Goal: Task Accomplishment & Management: Manage account settings

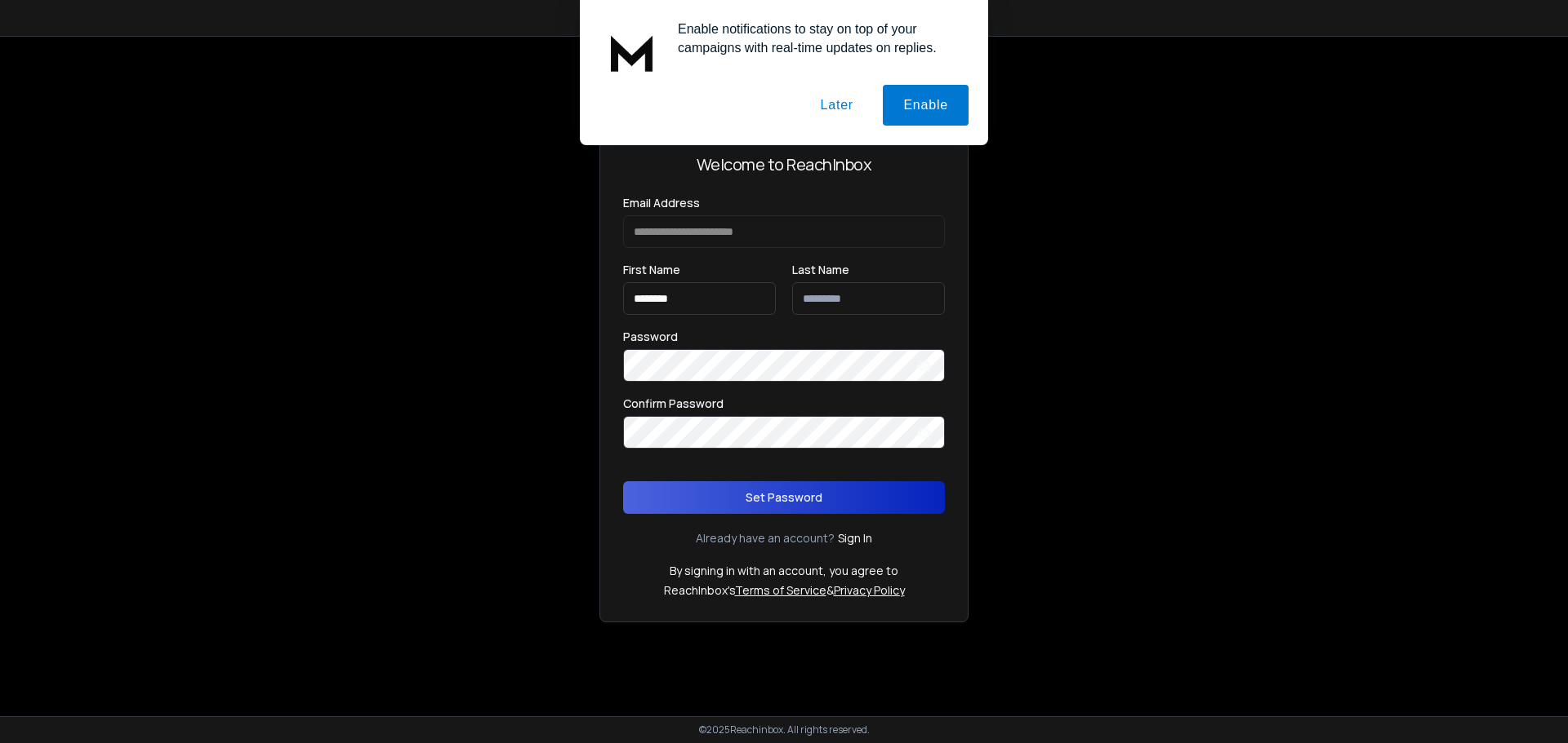
click at [837, 107] on button "Later" at bounding box center [835, 105] width 73 height 41
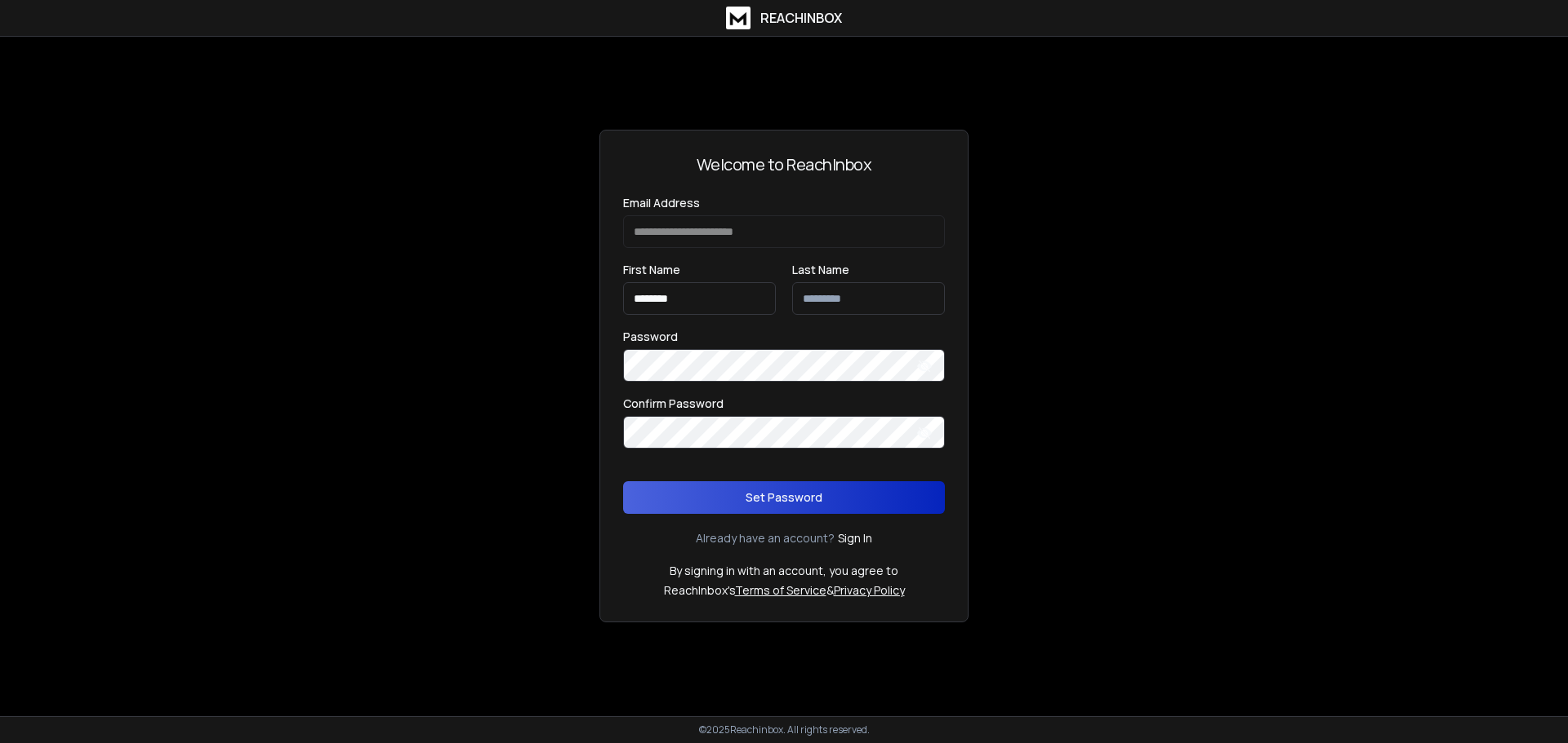
click at [863, 541] on link "Sign In" at bounding box center [855, 538] width 34 height 16
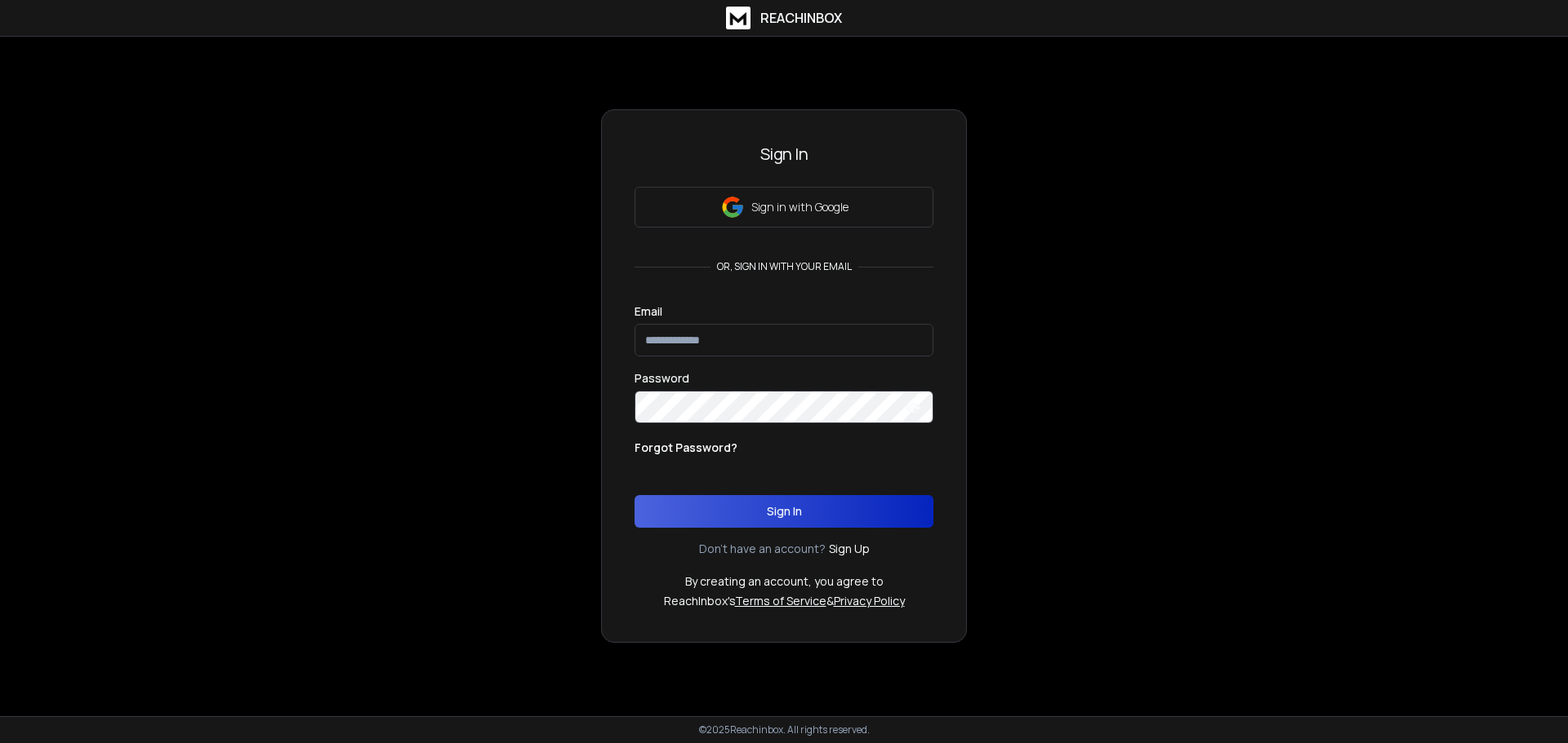
type input "**********"
click at [729, 343] on input "**********" at bounding box center [783, 340] width 299 height 32
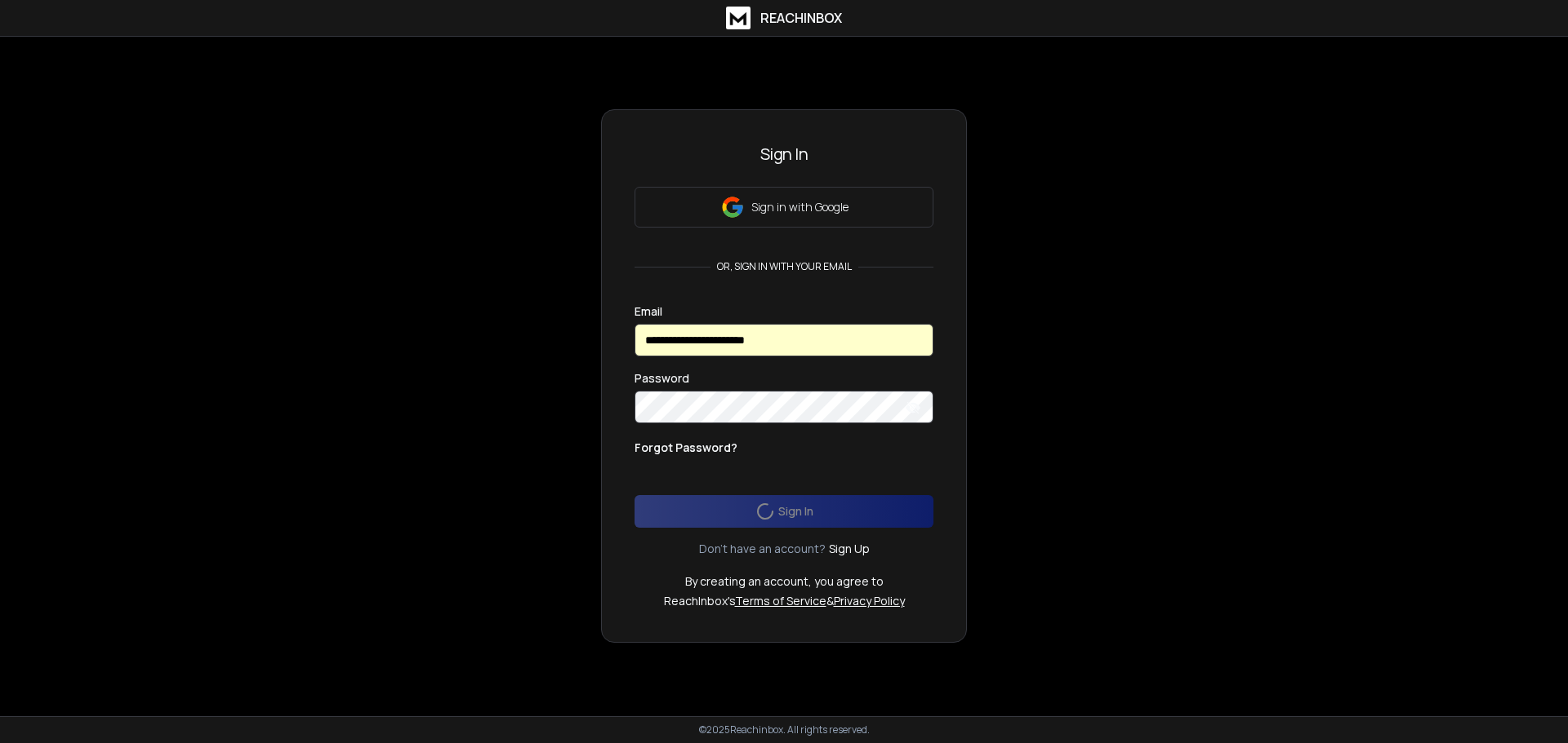
click at [1168, 341] on div "**********" at bounding box center [784, 376] width 1568 height 614
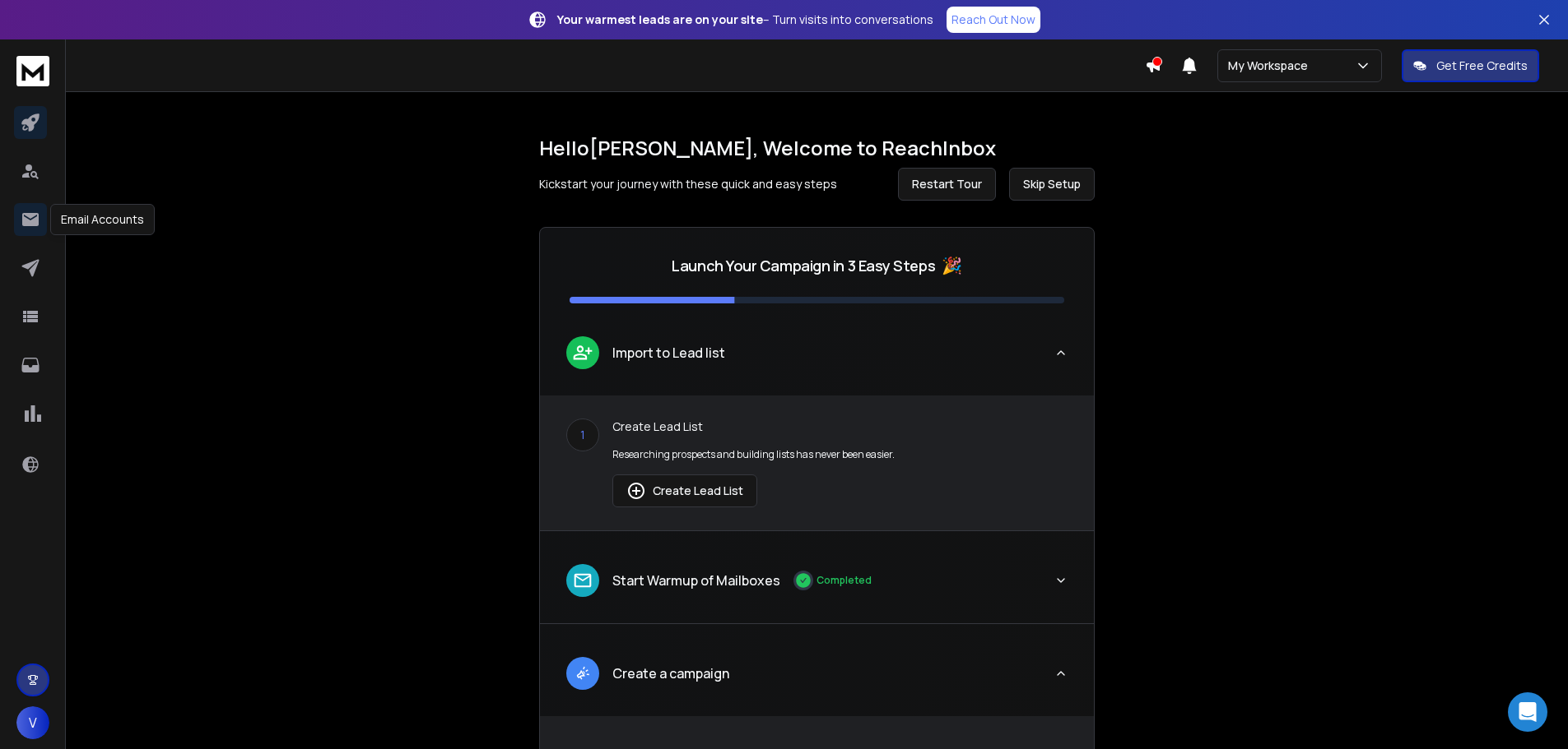
click at [36, 222] on icon at bounding box center [30, 219] width 16 height 13
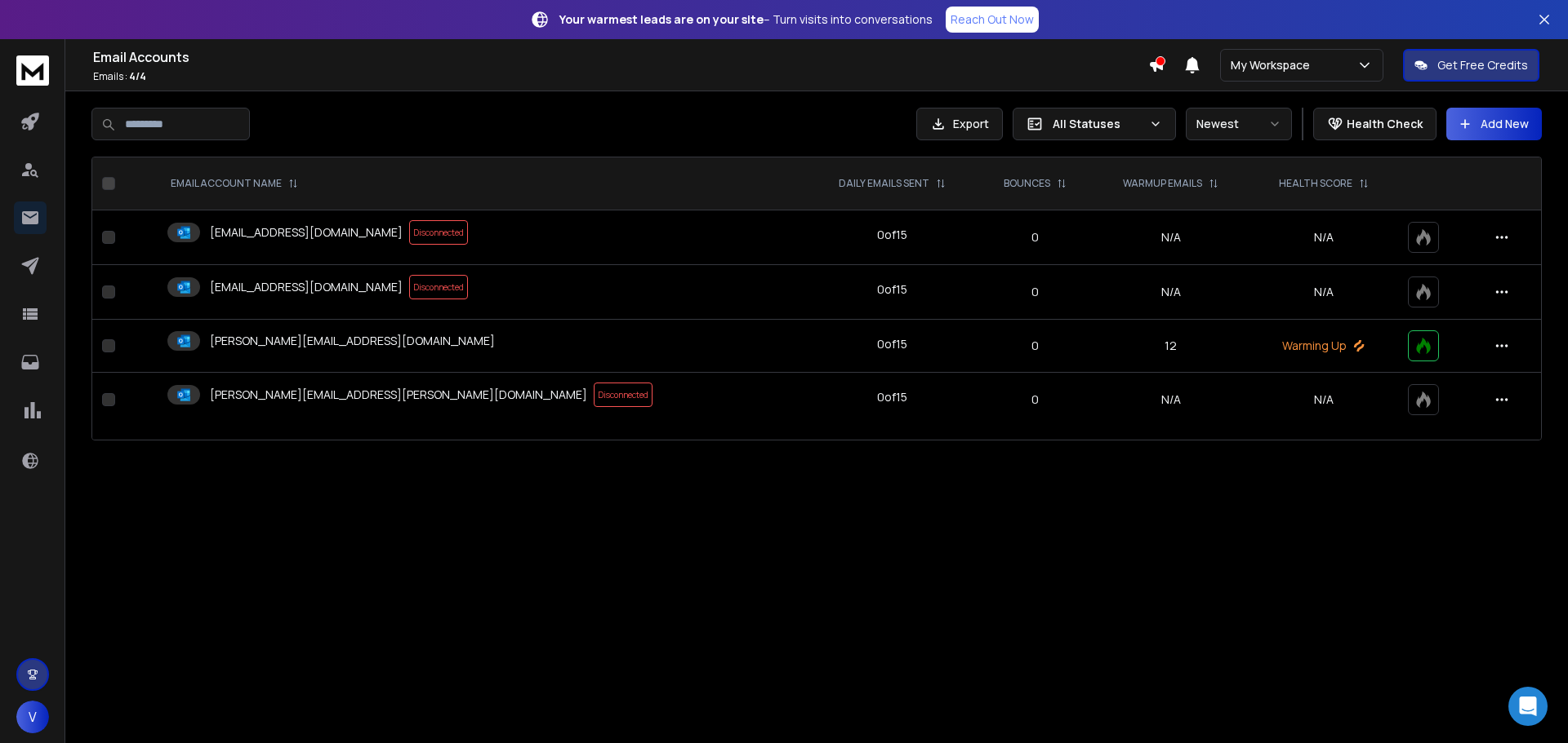
click at [1499, 343] on button at bounding box center [1502, 345] width 58 height 28
click at [1495, 380] on div "Warmup Settings" at bounding box center [1469, 380] width 127 height 26
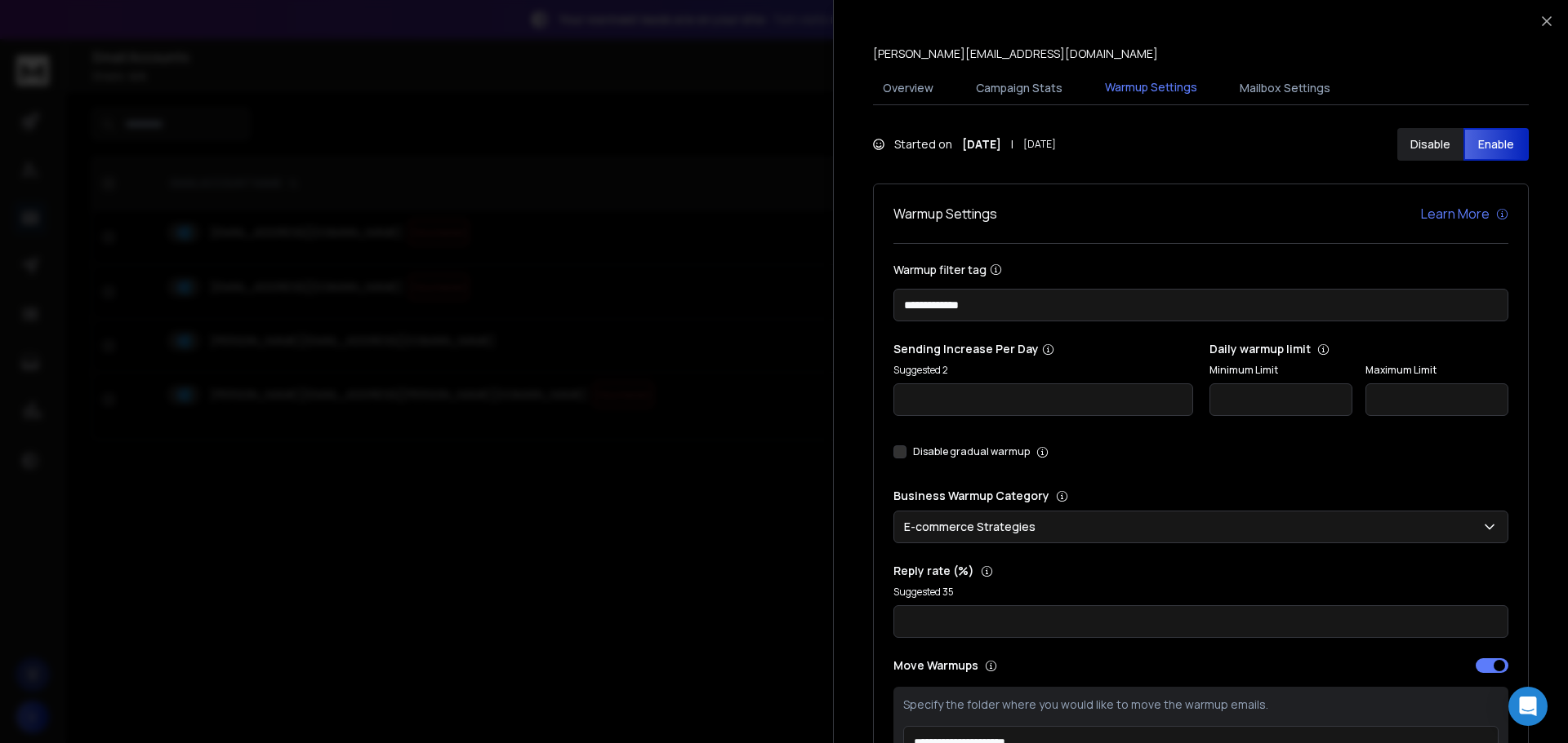
click at [909, 81] on button "Overview" at bounding box center [908, 88] width 70 height 36
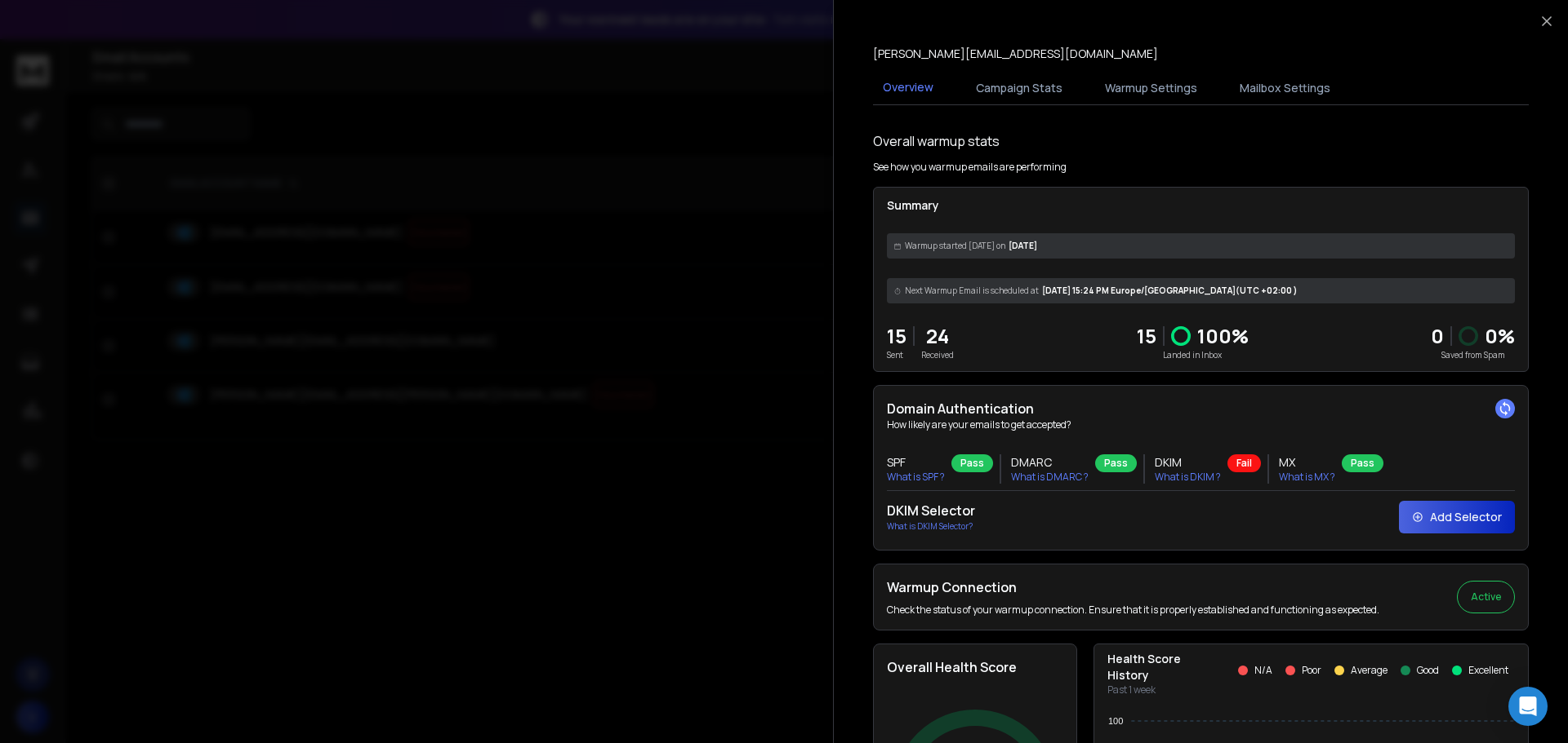
click at [1010, 73] on button "Campaign Stats" at bounding box center [1019, 88] width 106 height 36
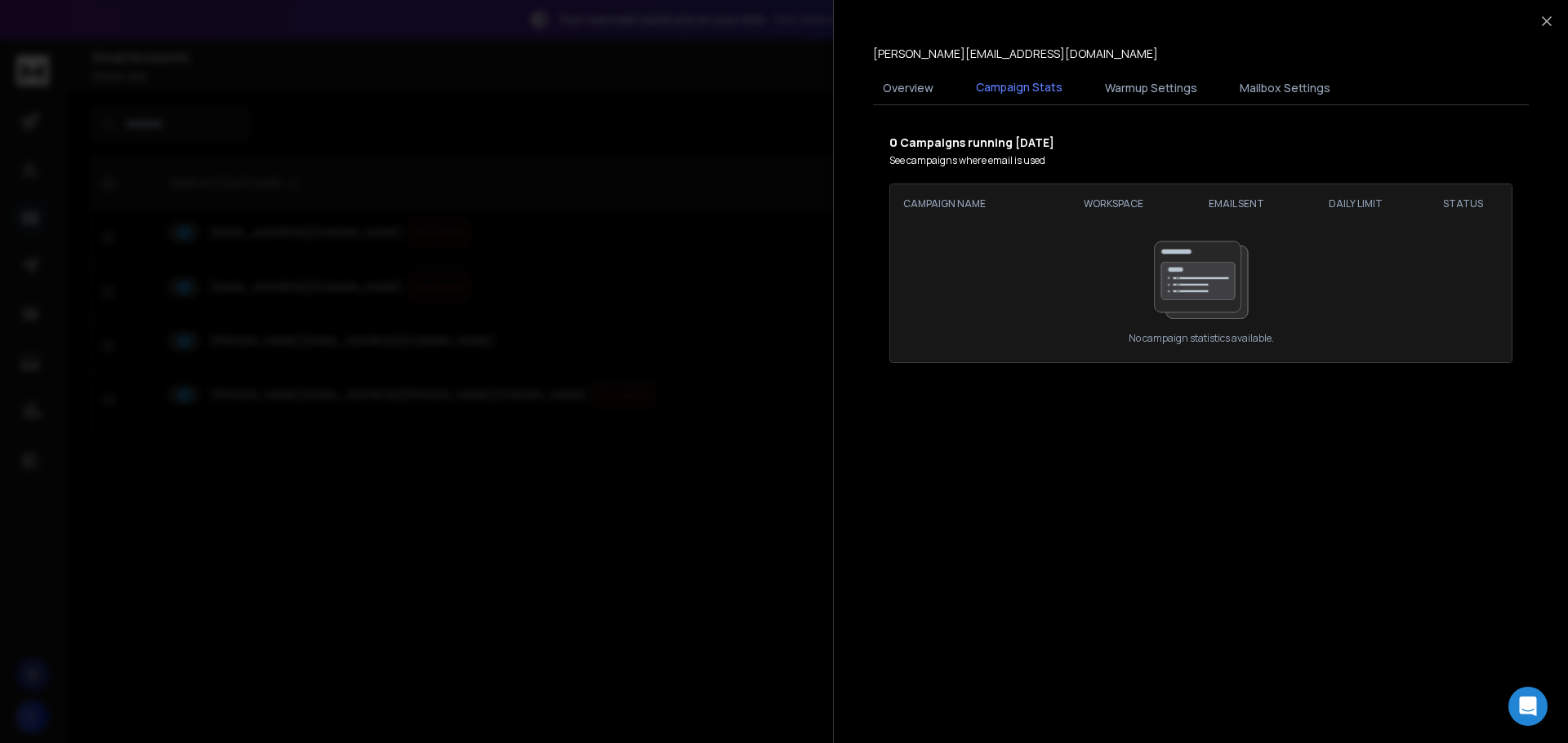
click at [1150, 87] on button "Warmup Settings" at bounding box center [1151, 88] width 112 height 36
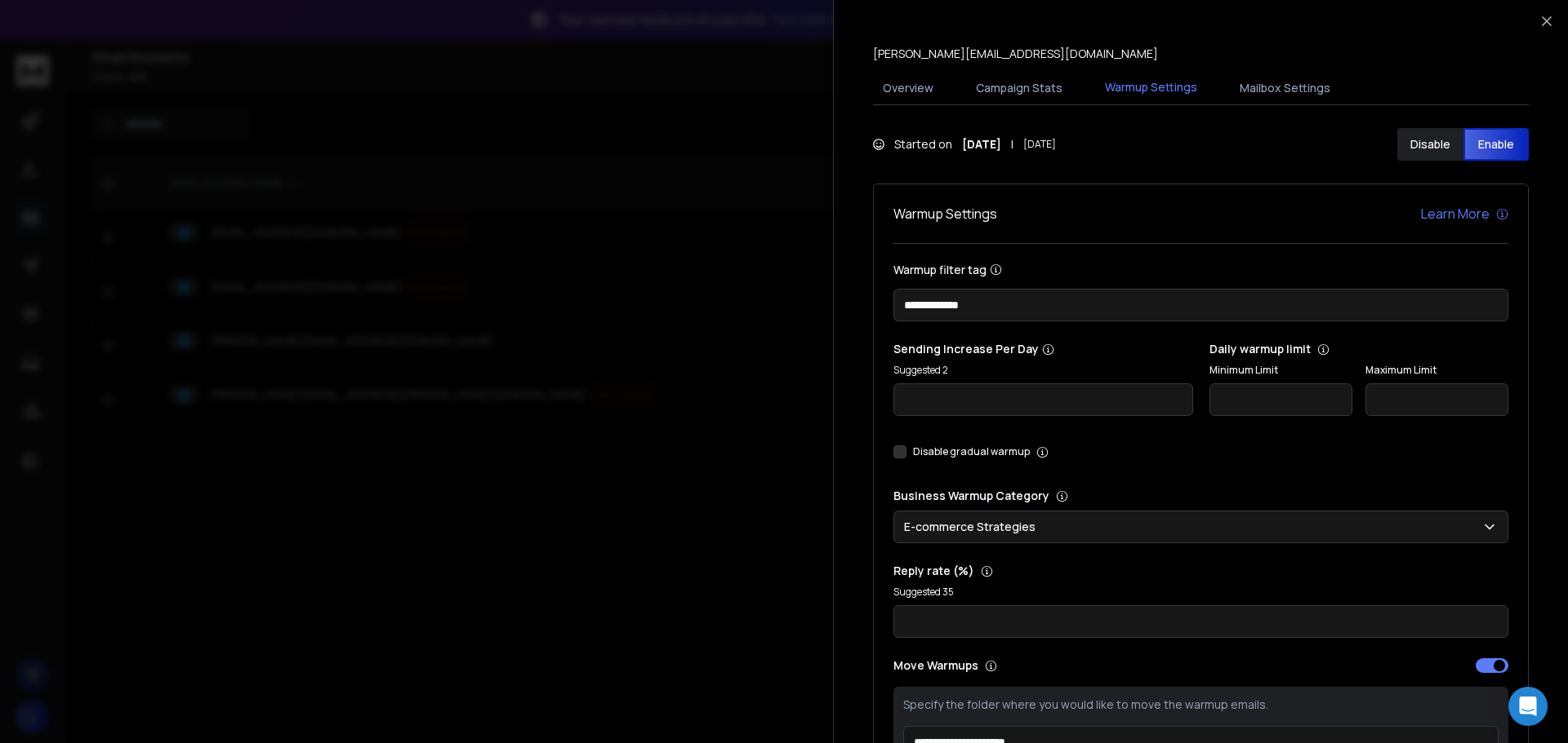
click at [1311, 83] on button "Mailbox Settings" at bounding box center [1285, 88] width 110 height 36
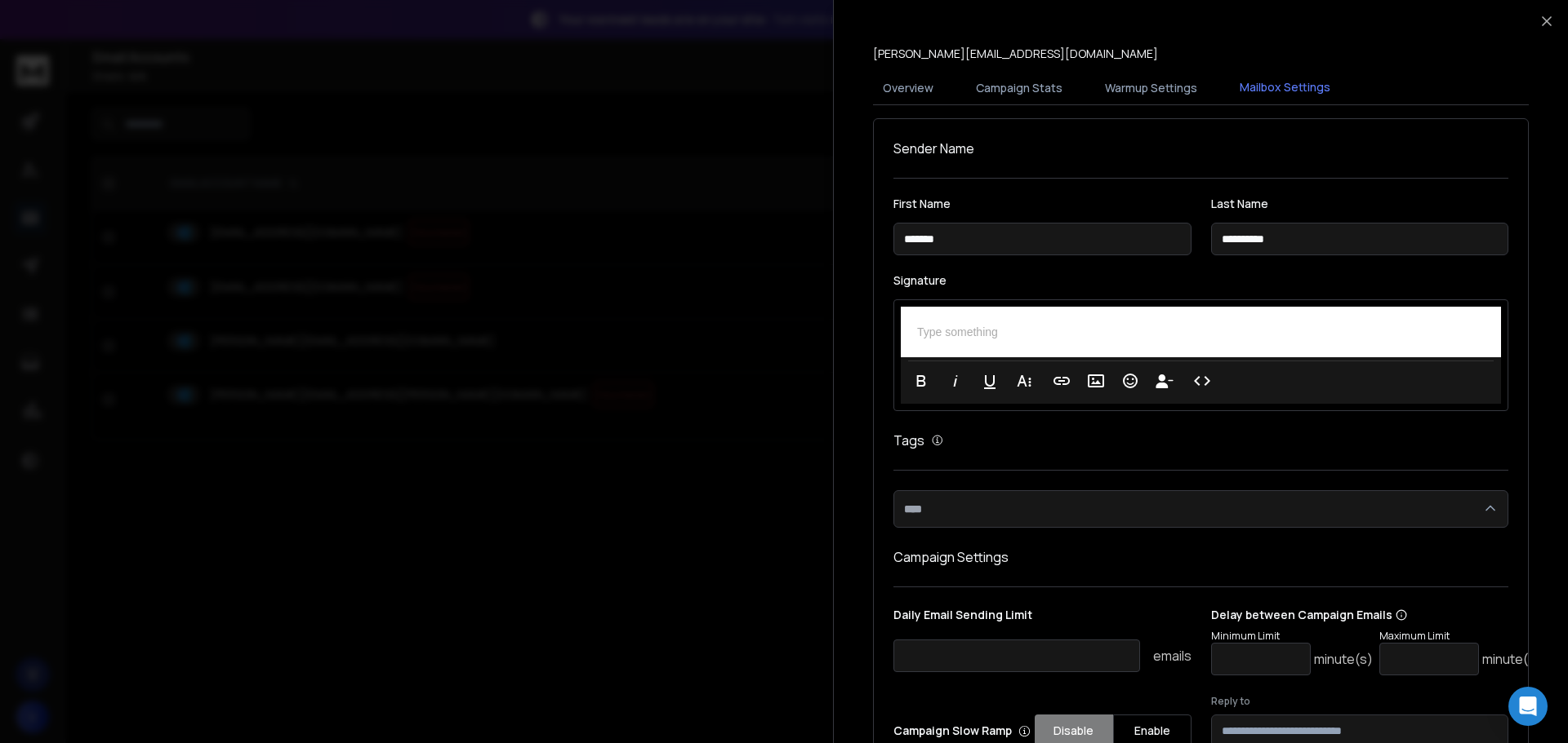
click at [915, 79] on button "Overview" at bounding box center [908, 88] width 70 height 36
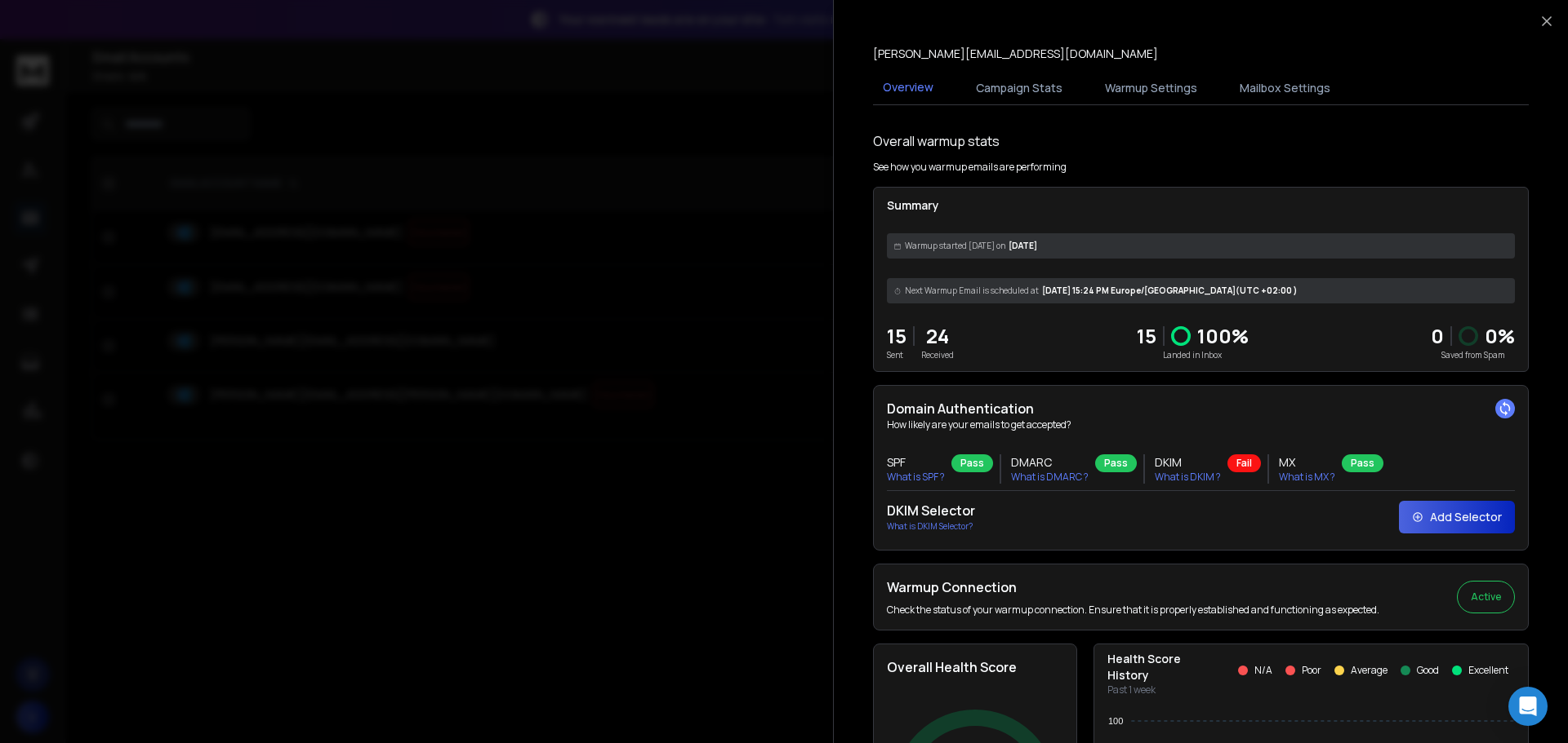
click at [1470, 522] on button "Add Selector" at bounding box center [1456, 518] width 116 height 32
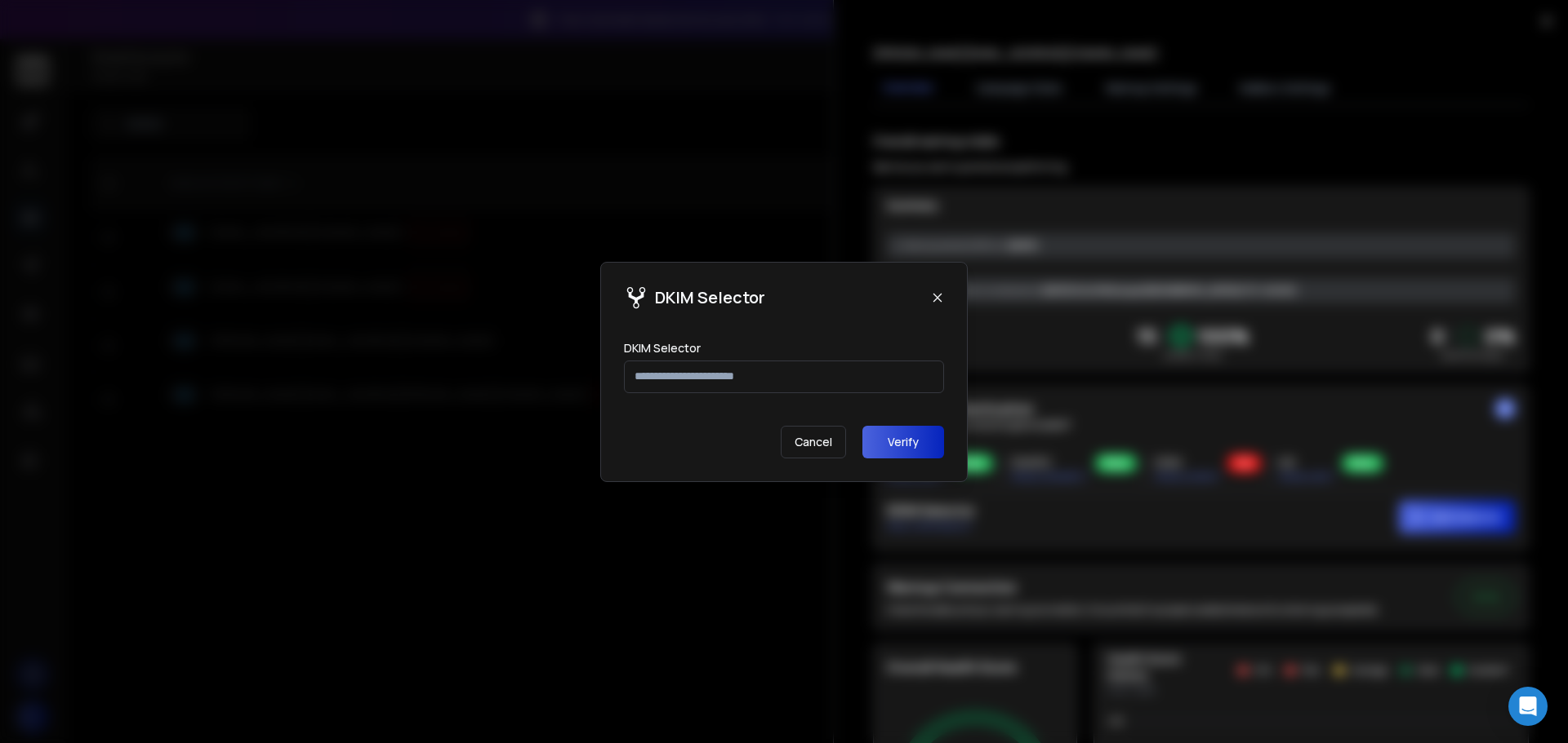
click at [940, 299] on icon at bounding box center [937, 298] width 9 height 9
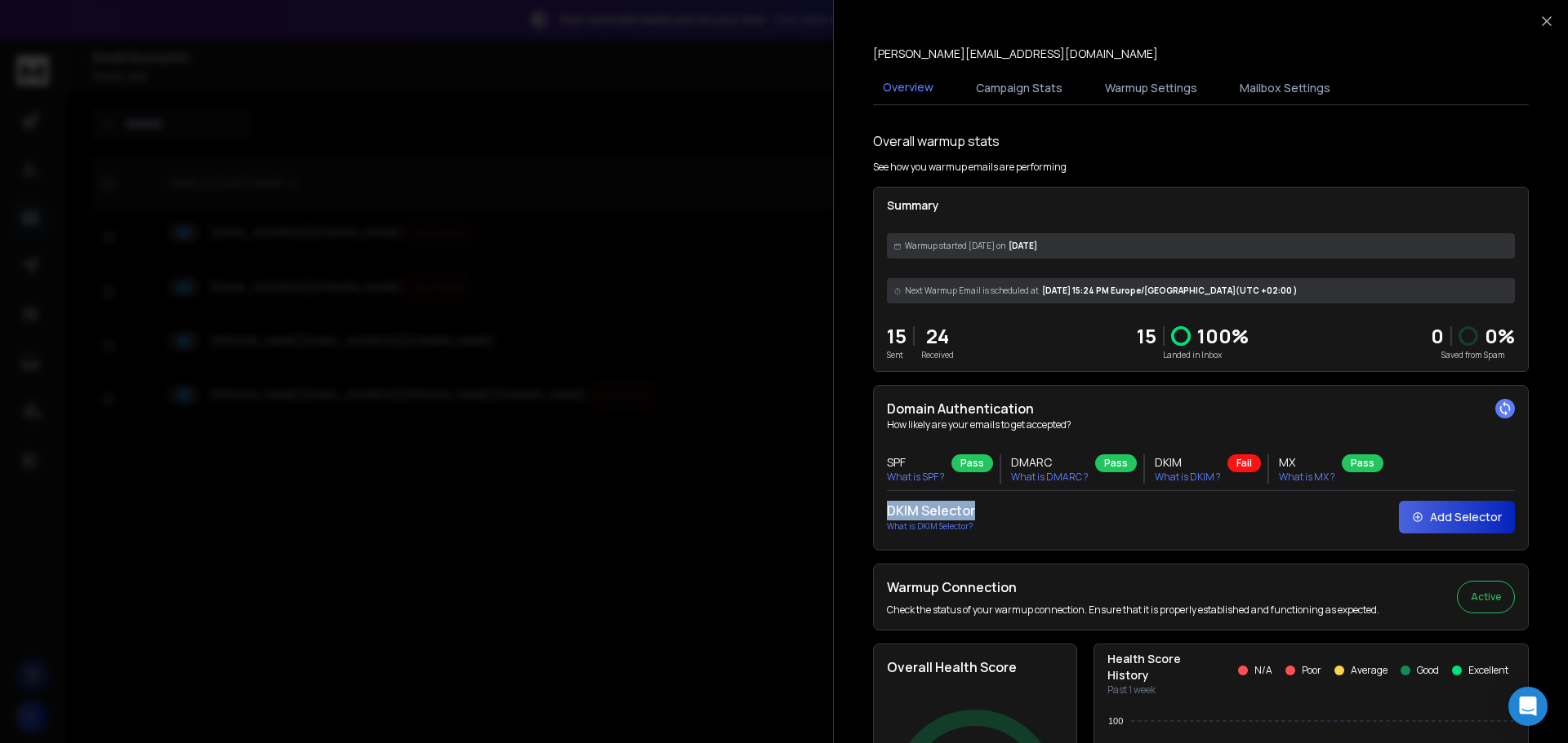
drag, startPoint x: 890, startPoint y: 511, endPoint x: 975, endPoint y: 513, distance: 85.0
click at [975, 513] on div "DKIM Selector What is DKIM Selector? Add Selector" at bounding box center [1201, 514] width 628 height 47
click at [1461, 522] on button "Add Selector" at bounding box center [1456, 518] width 116 height 32
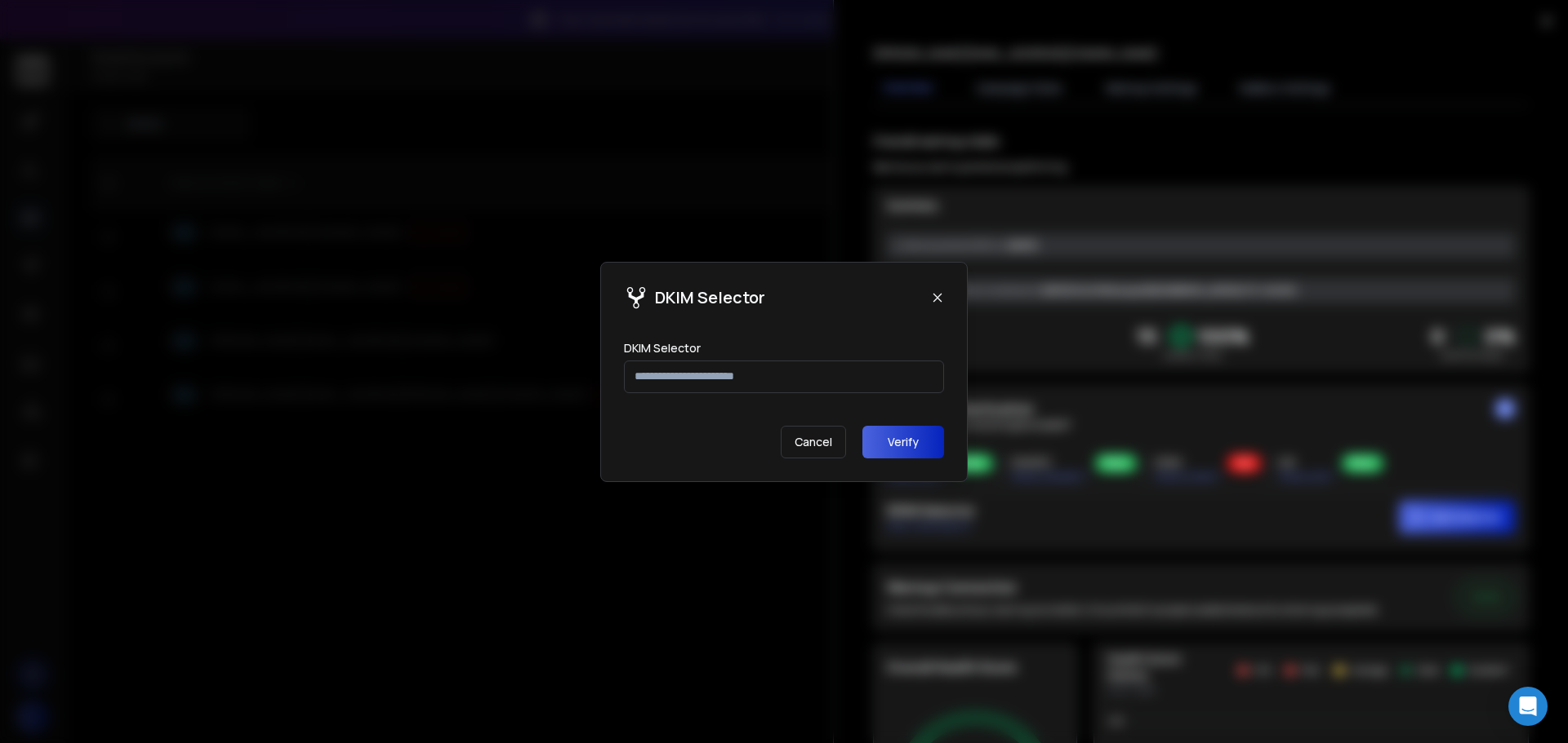
click at [758, 379] on input "text" at bounding box center [783, 377] width 320 height 32
click at [936, 301] on icon at bounding box center [937, 298] width 13 height 13
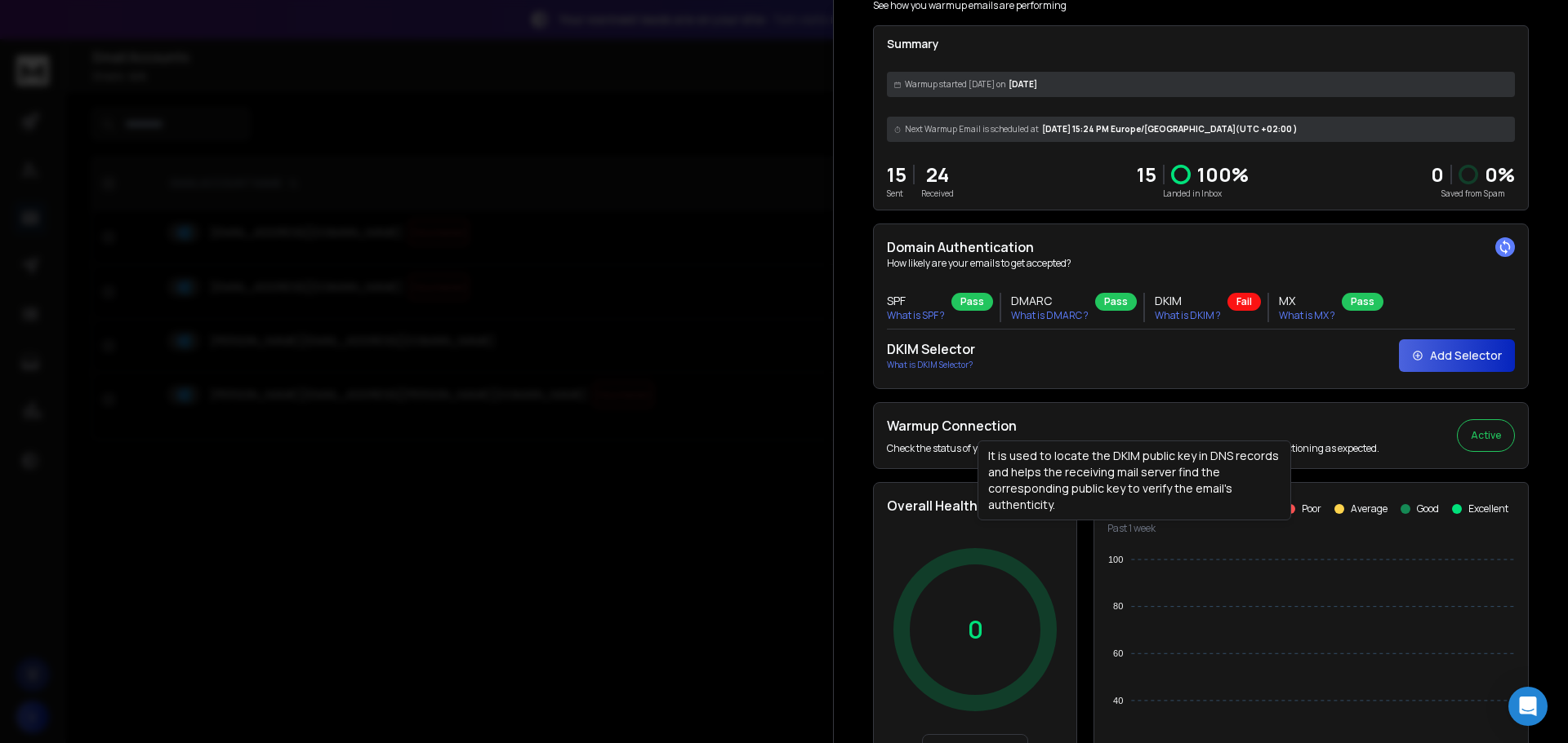
scroll to position [163, 0]
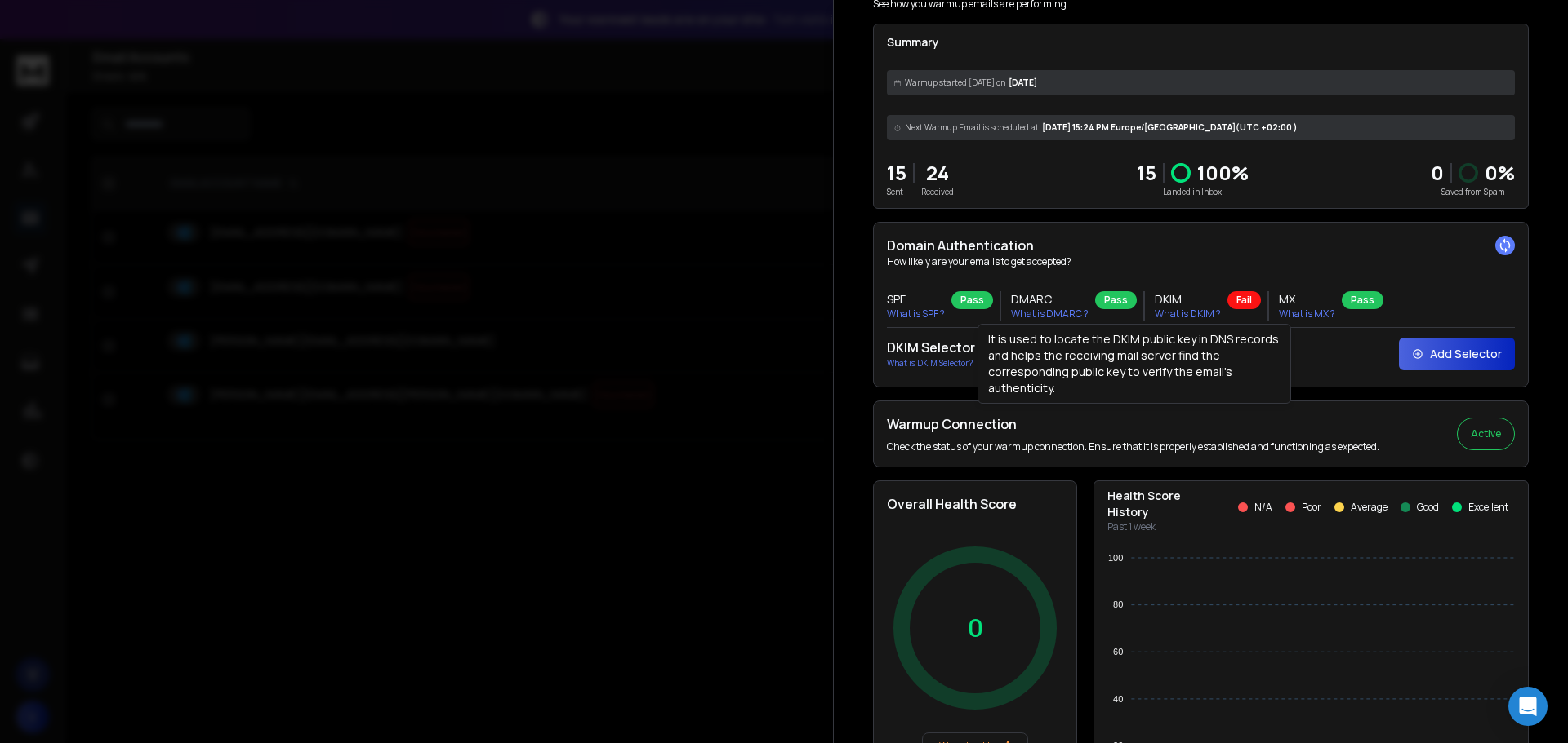
click at [907, 358] on p "What is DKIM Selector?" at bounding box center [931, 363] width 88 height 13
click at [922, 364] on p "What is DKIM Selector?" at bounding box center [931, 363] width 88 height 13
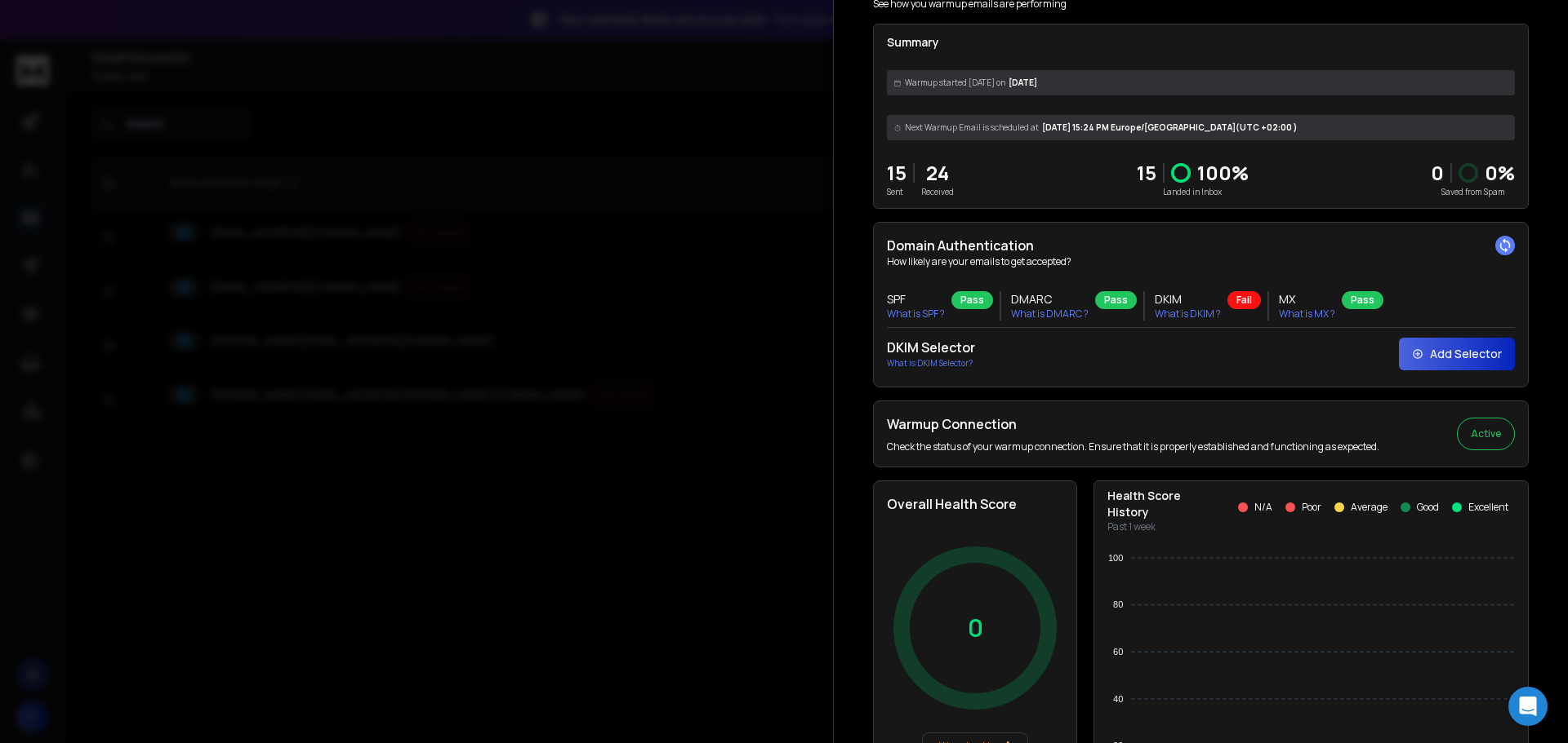
click at [955, 364] on p "What is DKIM Selector?" at bounding box center [931, 363] width 88 height 13
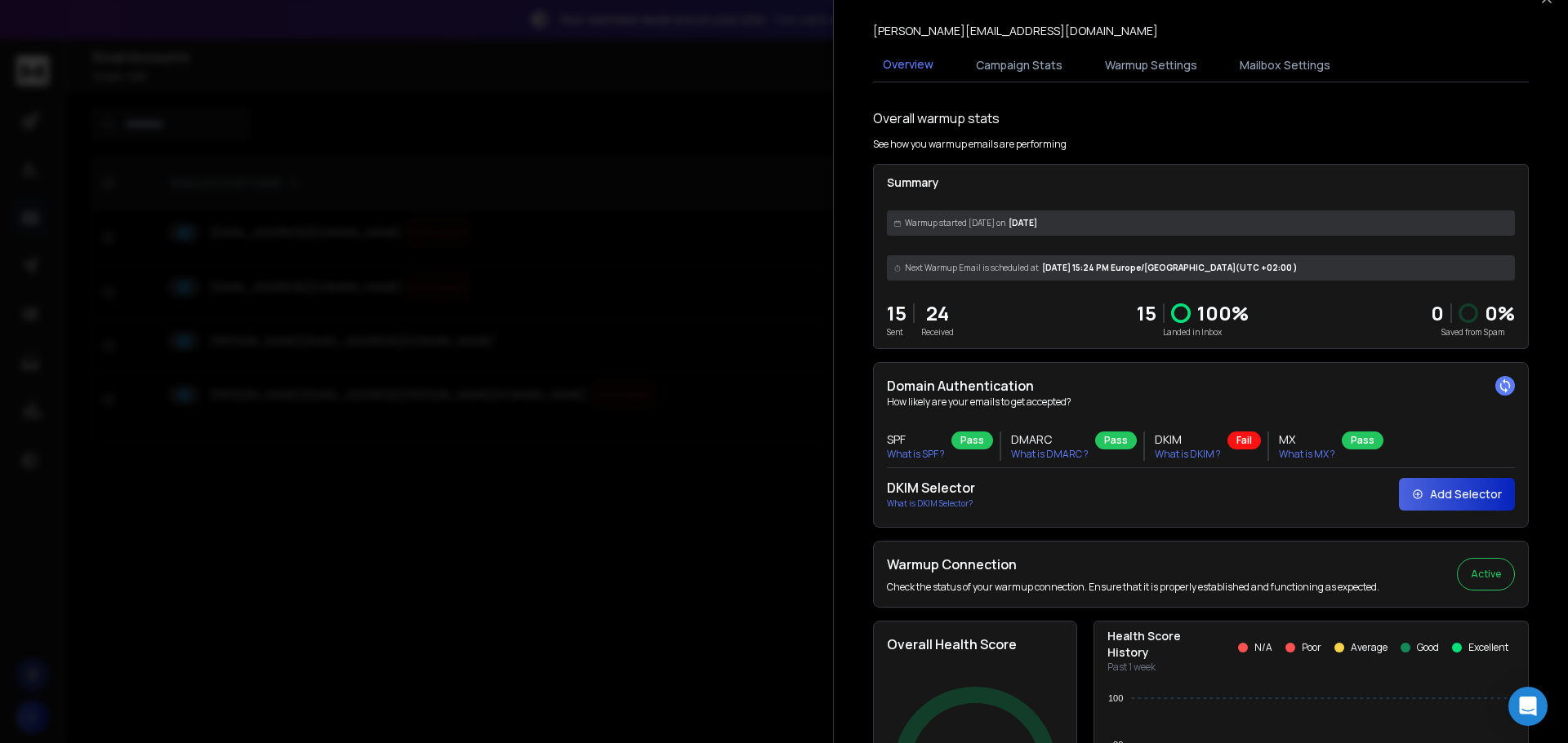
scroll to position [0, 0]
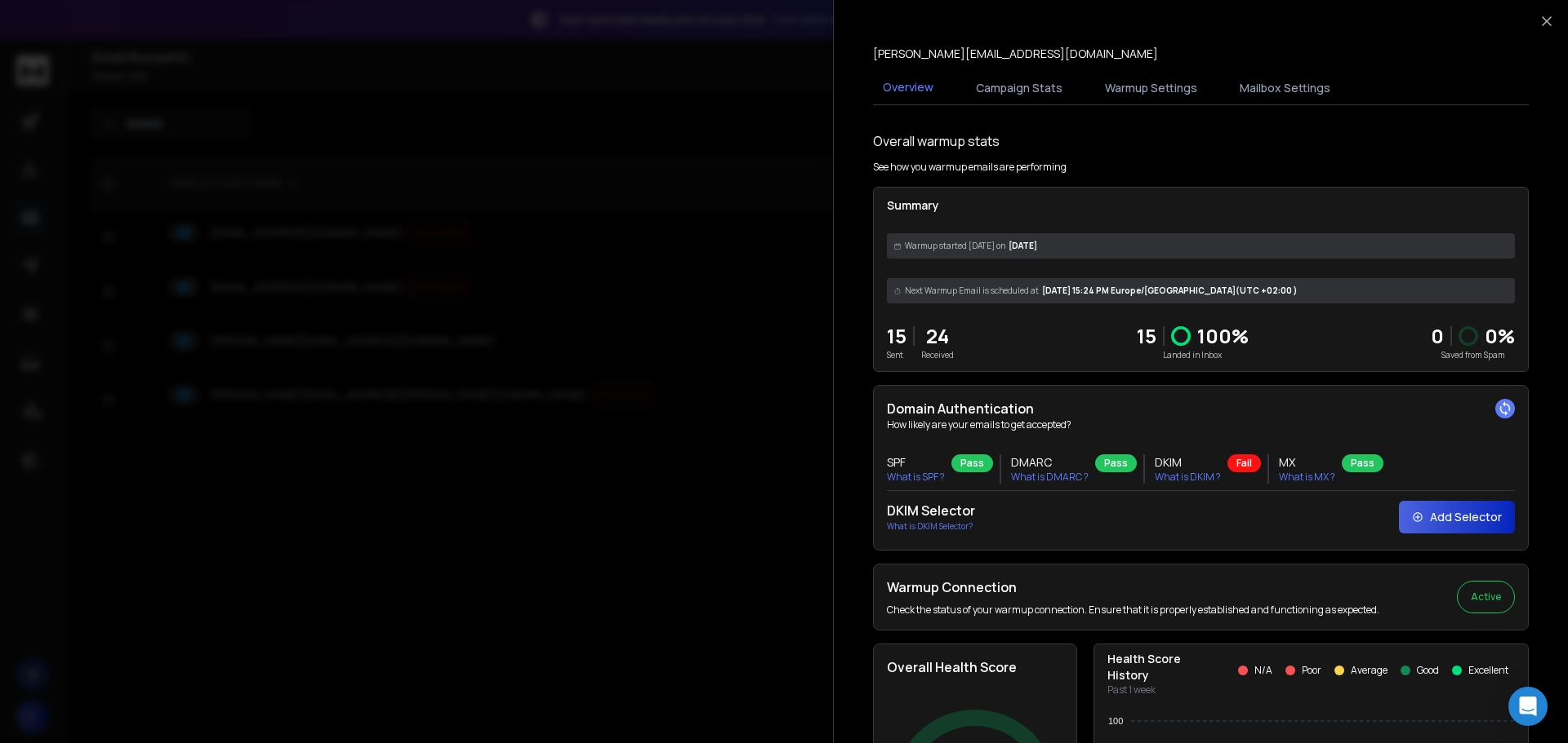
click at [1027, 77] on button "Campaign Stats" at bounding box center [1019, 88] width 106 height 36
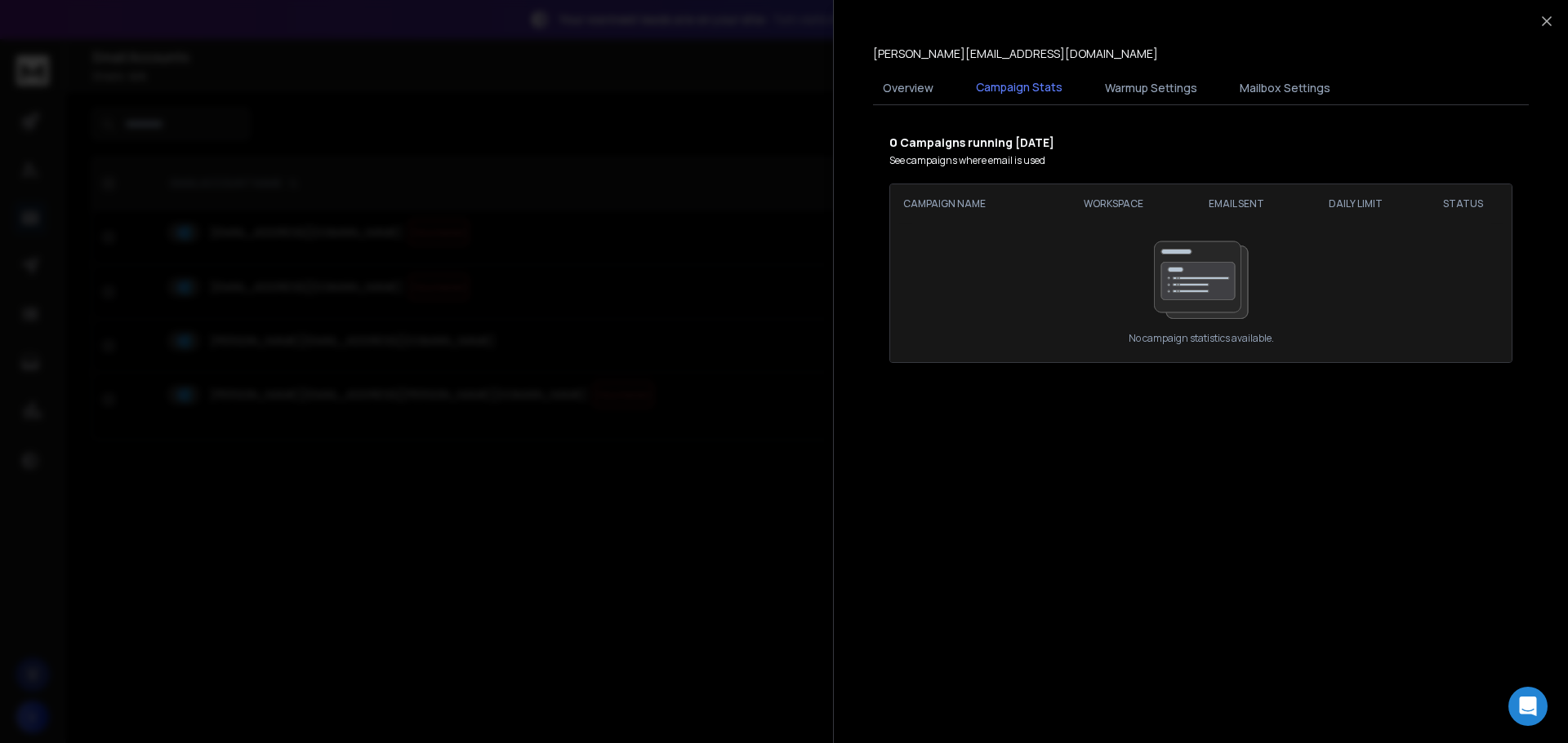
click at [1153, 87] on button "Warmup Settings" at bounding box center [1151, 88] width 112 height 36
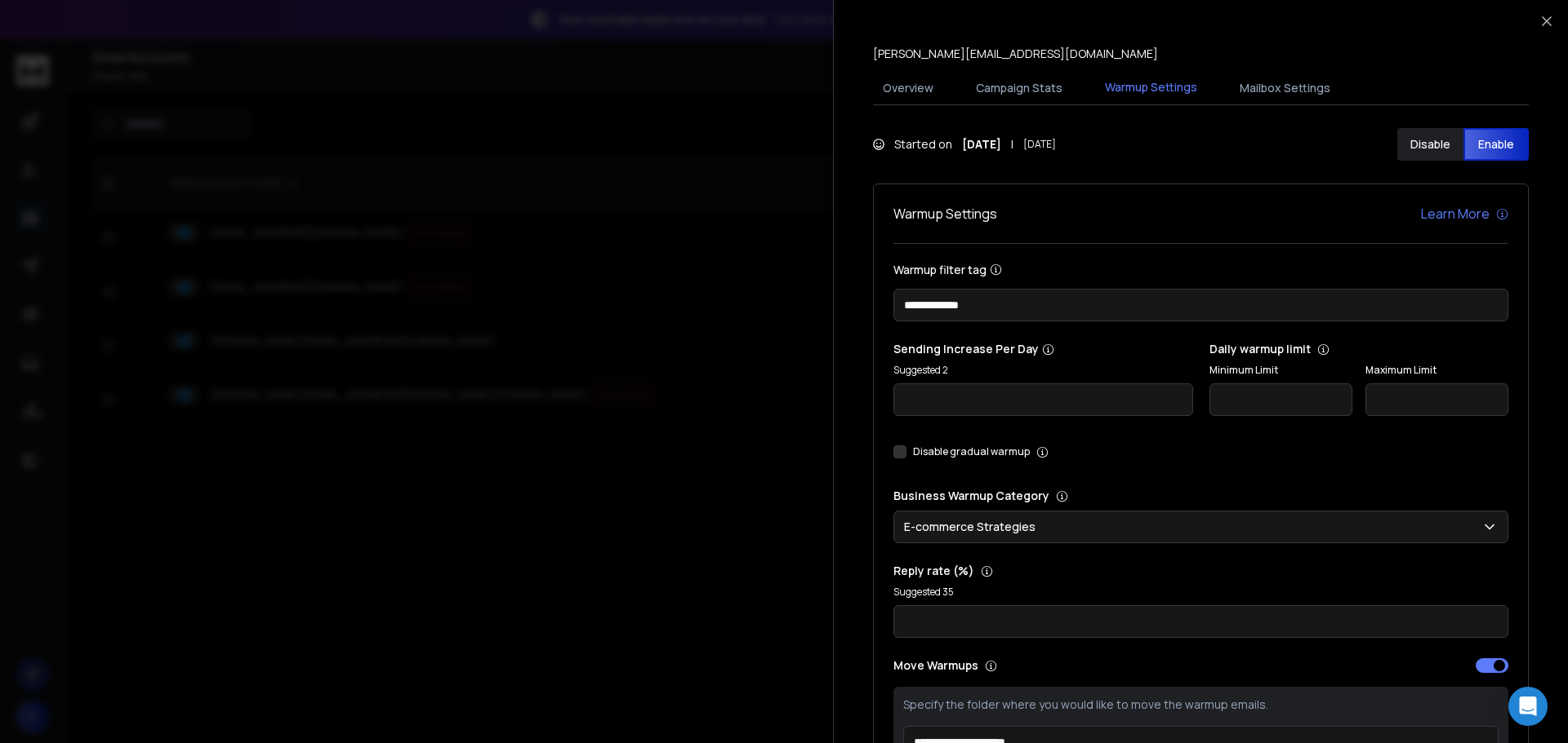
click at [1310, 79] on button "Mailbox Settings" at bounding box center [1285, 88] width 110 height 36
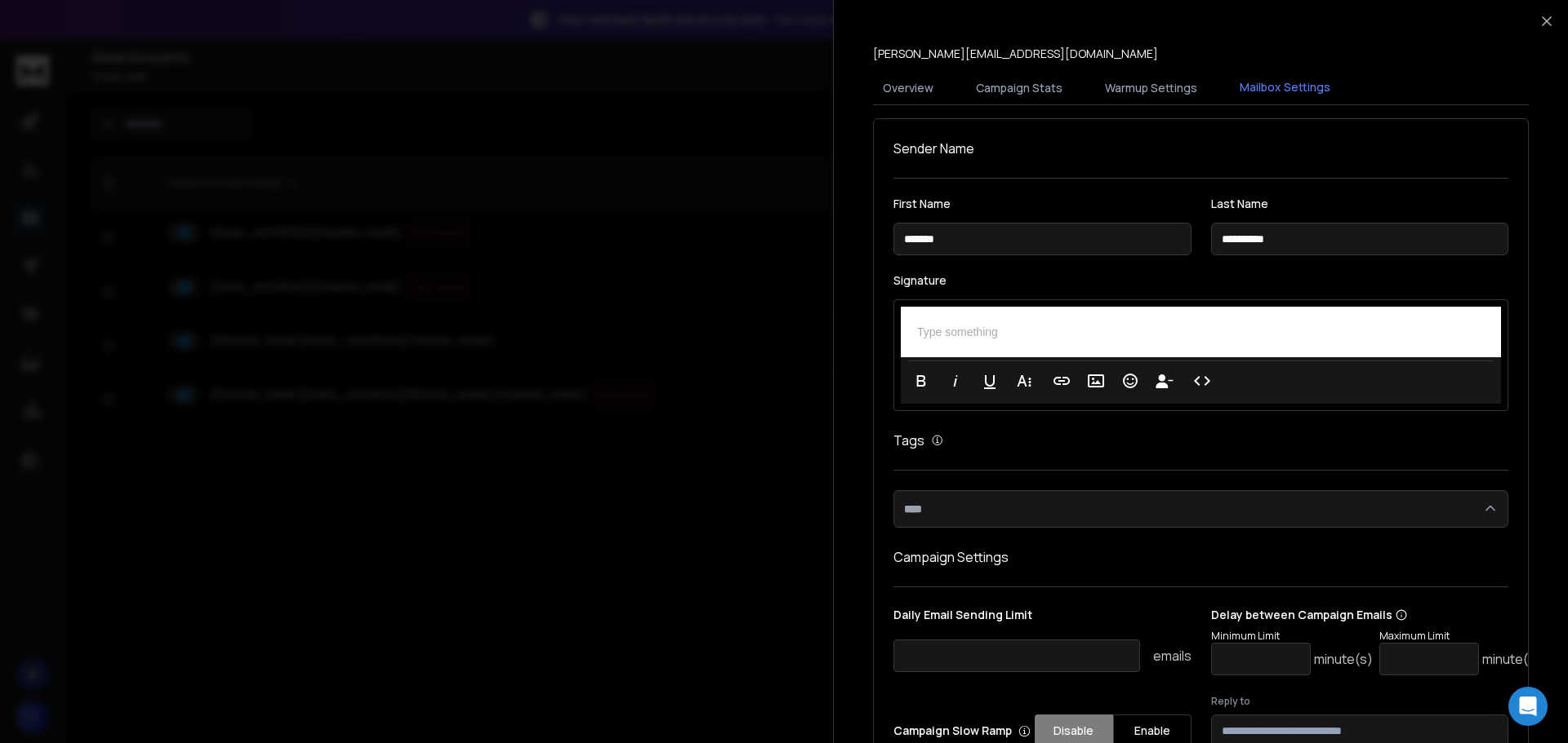
click at [890, 81] on button "Overview" at bounding box center [908, 88] width 70 height 36
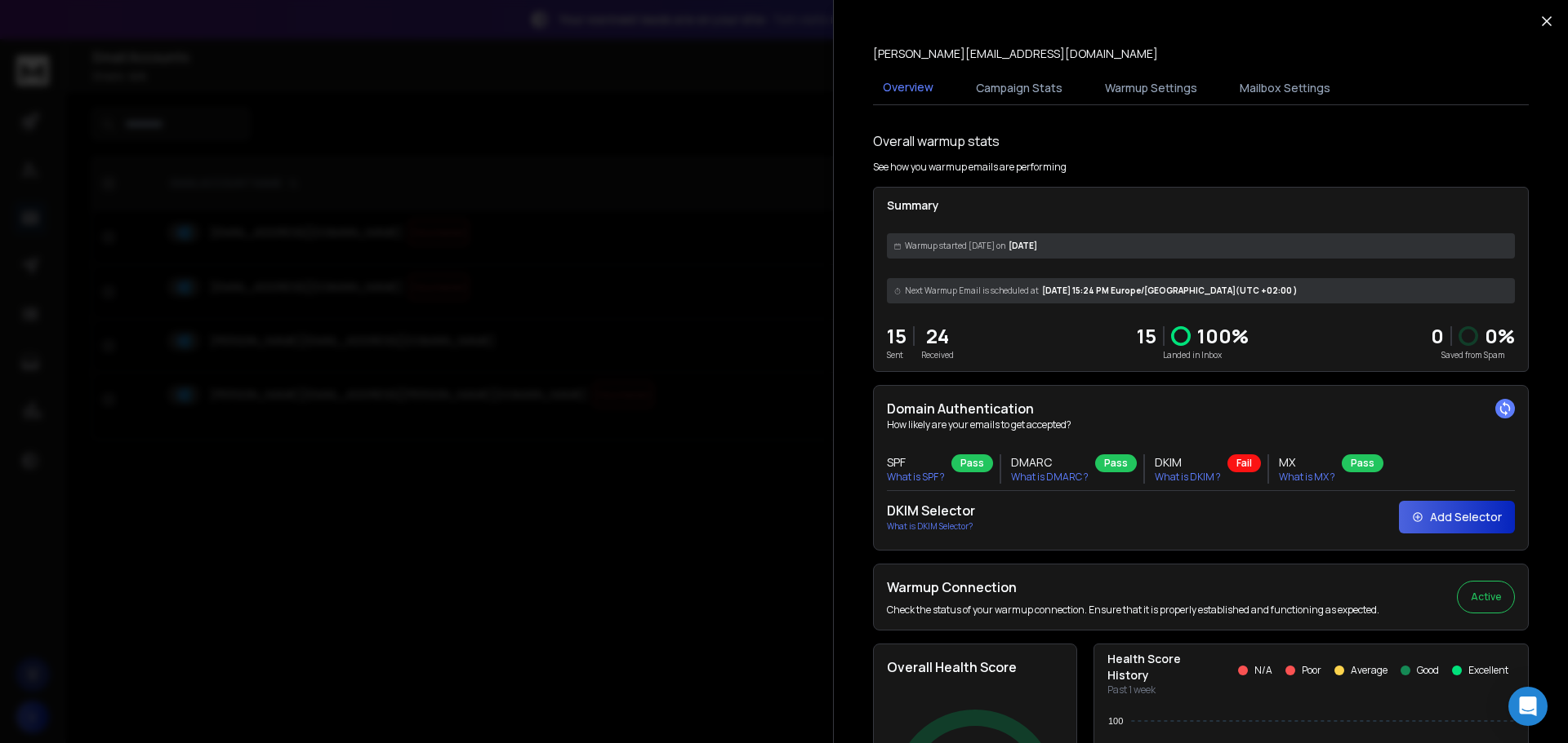
click at [1545, 19] on icon "button" at bounding box center [1546, 21] width 8 height 8
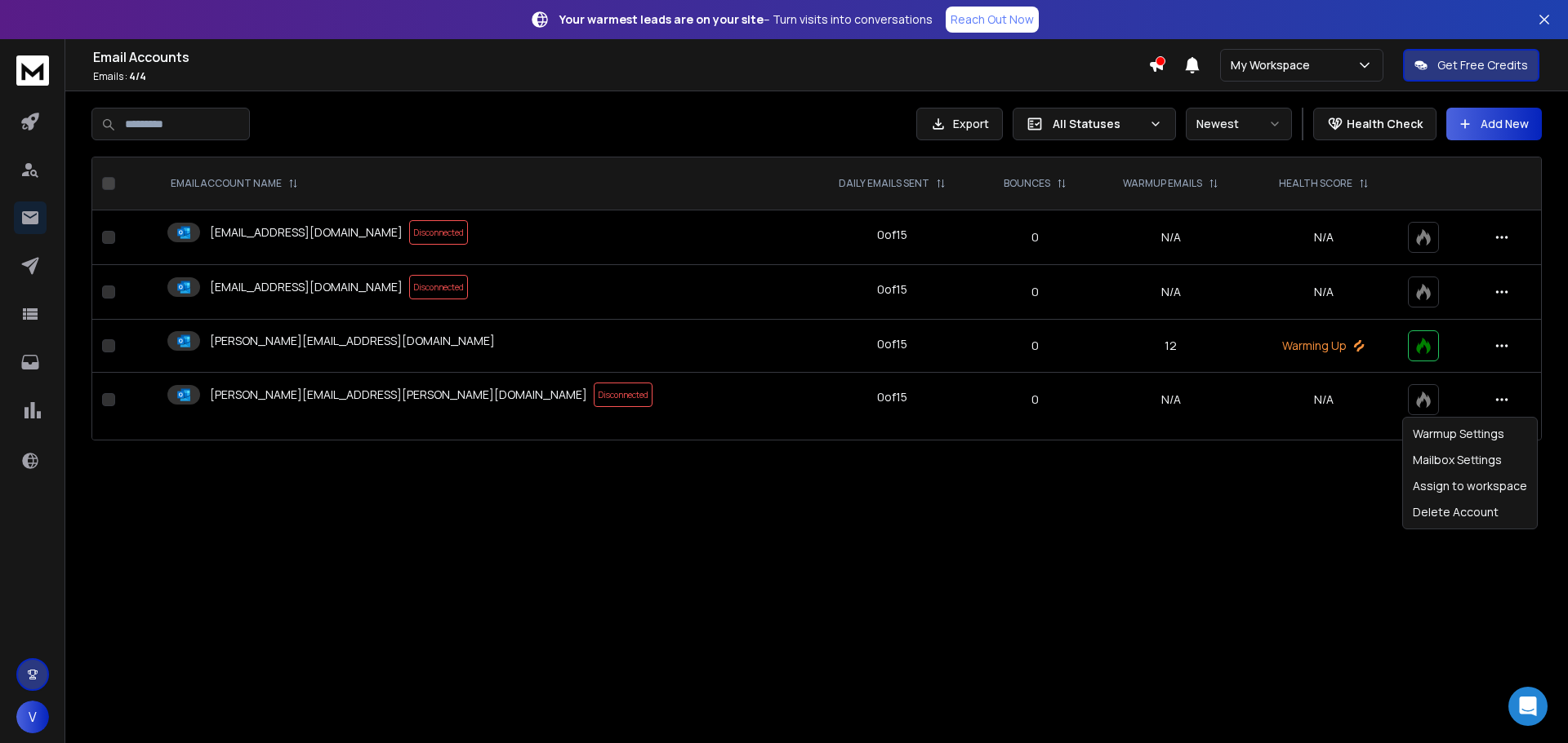
click at [1494, 398] on icon at bounding box center [1501, 399] width 14 height 14
click at [1480, 433] on div "Warmup Settings" at bounding box center [1469, 434] width 127 height 26
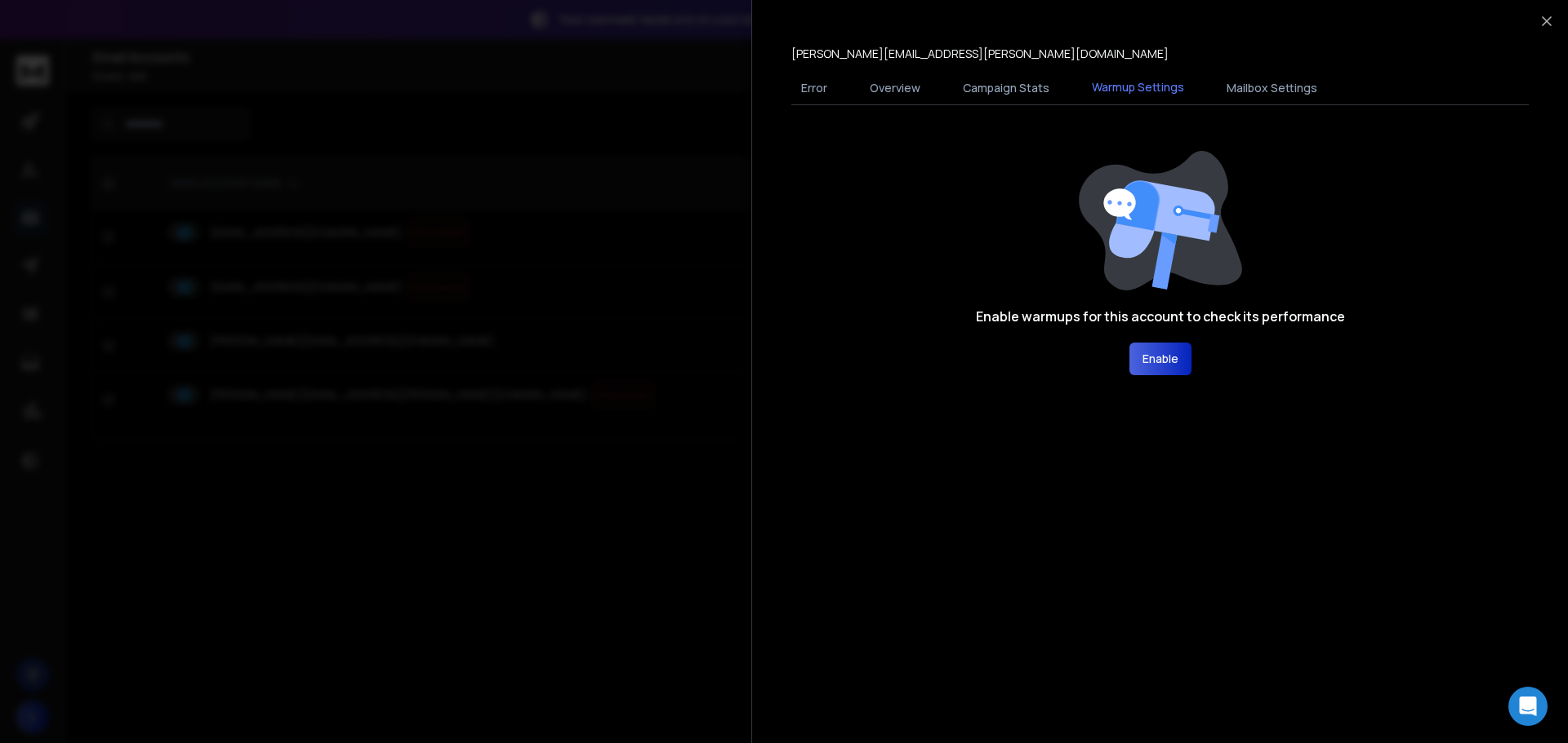
click at [894, 73] on button "Overview" at bounding box center [895, 88] width 70 height 36
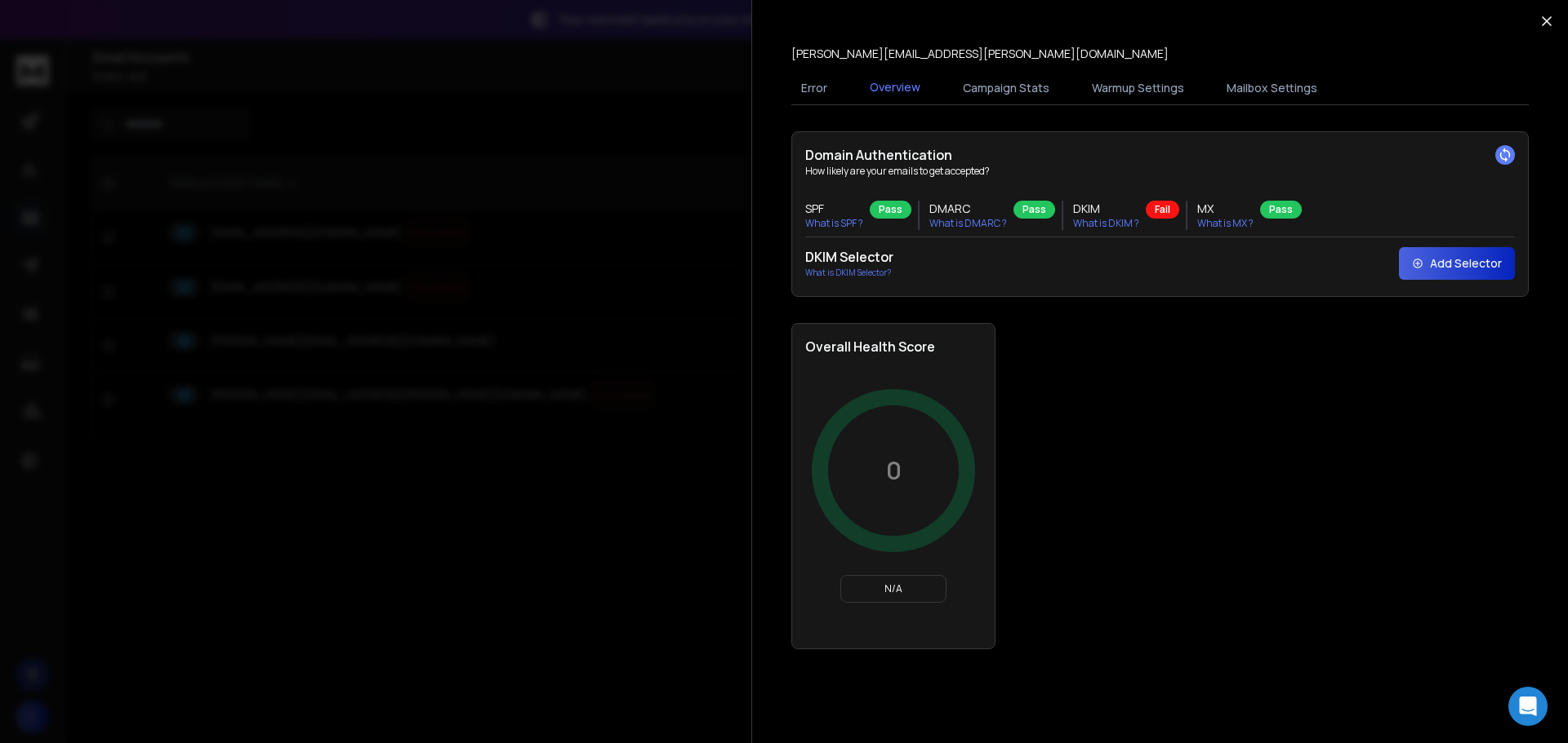
click at [1544, 18] on icon "button" at bounding box center [1546, 21] width 8 height 8
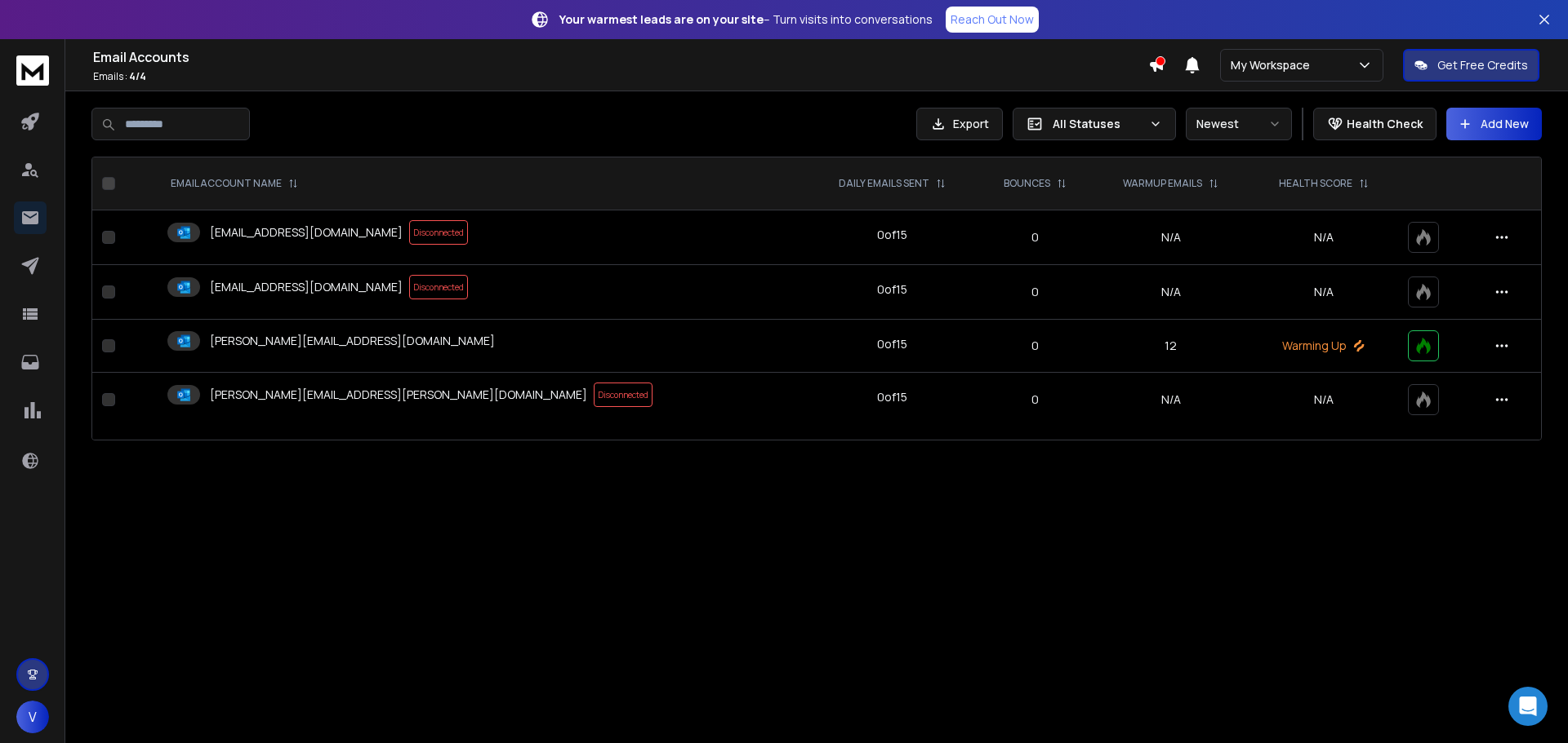
click at [697, 614] on div "Your warmest leads are on your site – Turn visits into conversations Reach Out …" at bounding box center [784, 372] width 1568 height 743
